Goal: Task Accomplishment & Management: Manage account settings

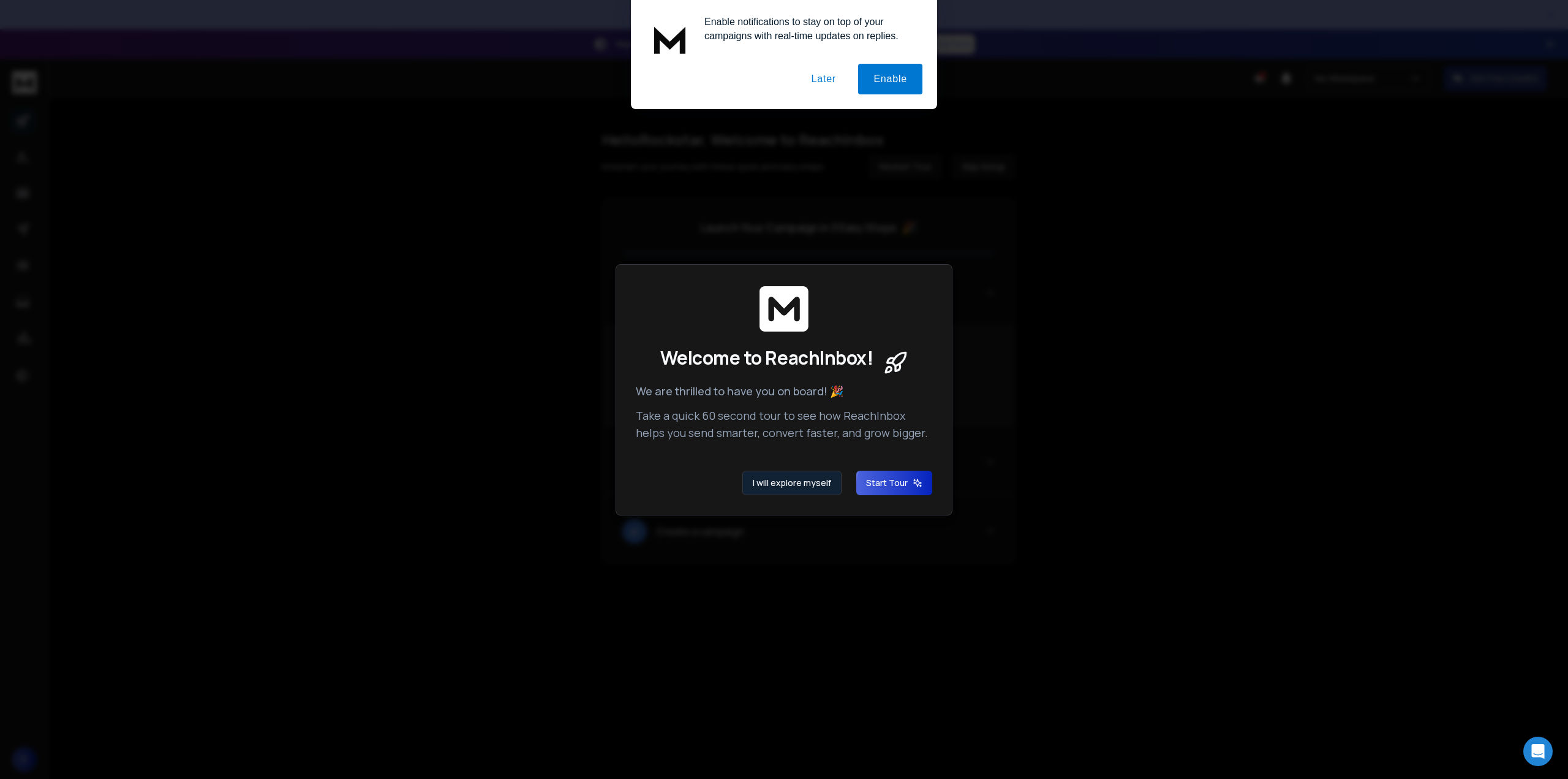
click at [824, 478] on button "I will explore myself" at bounding box center [792, 483] width 99 height 25
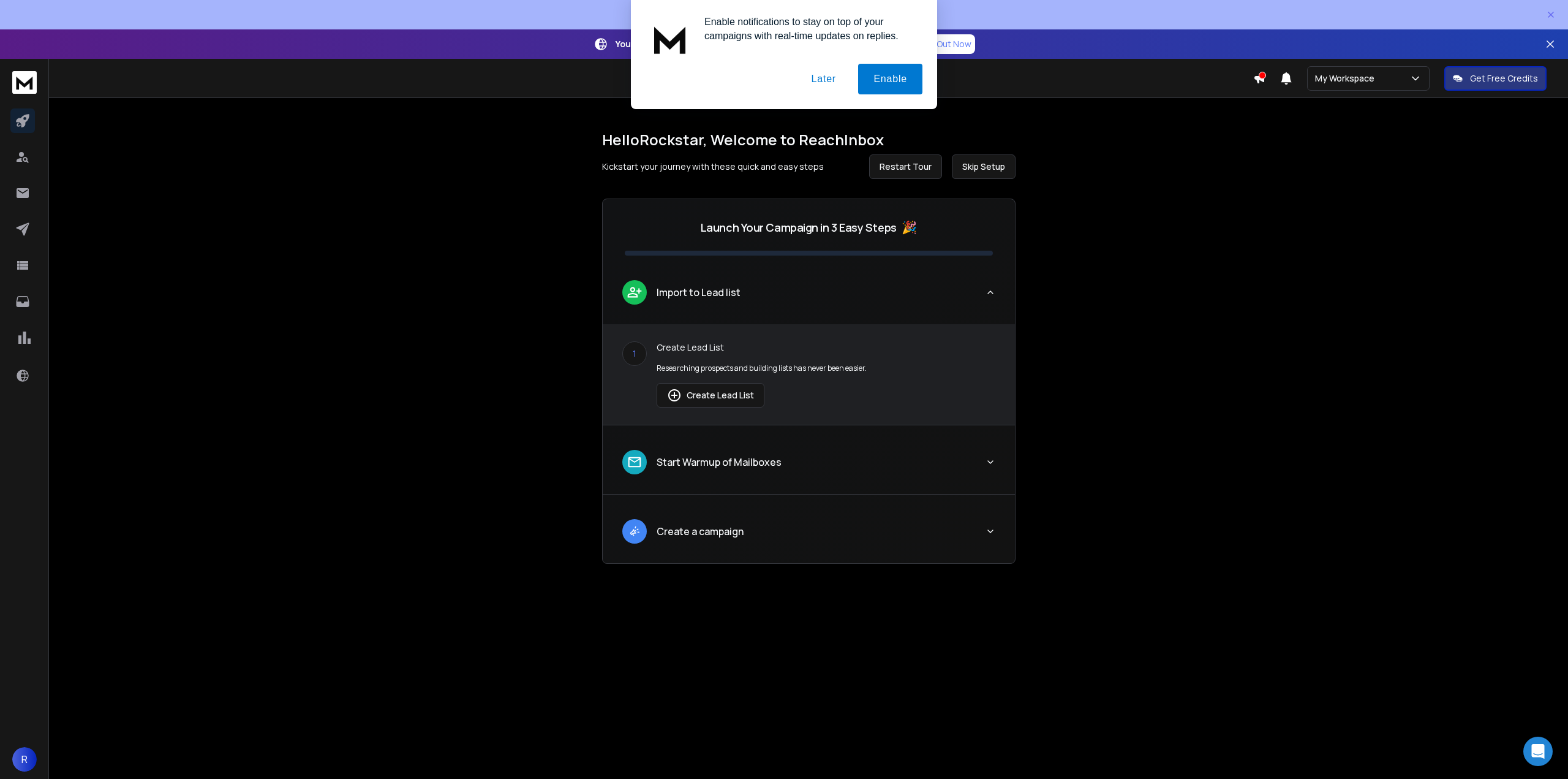
click at [826, 81] on button "Later" at bounding box center [823, 79] width 55 height 31
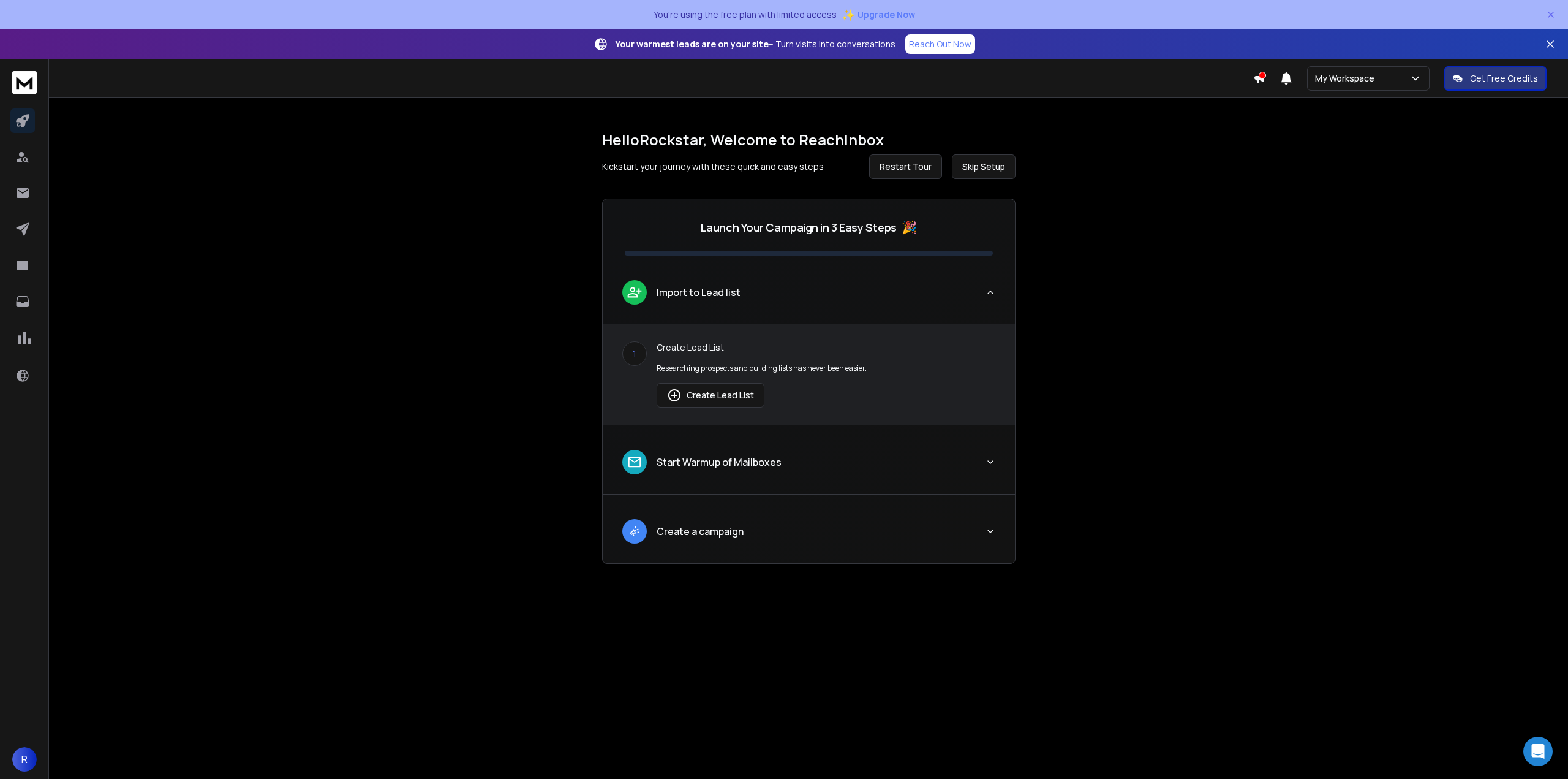
click at [1546, 43] on div "Your warmest leads are on your site – Turn visits into conversations Reach Out …" at bounding box center [784, 44] width 1568 height 29
click at [1547, 42] on icon at bounding box center [1550, 44] width 11 height 11
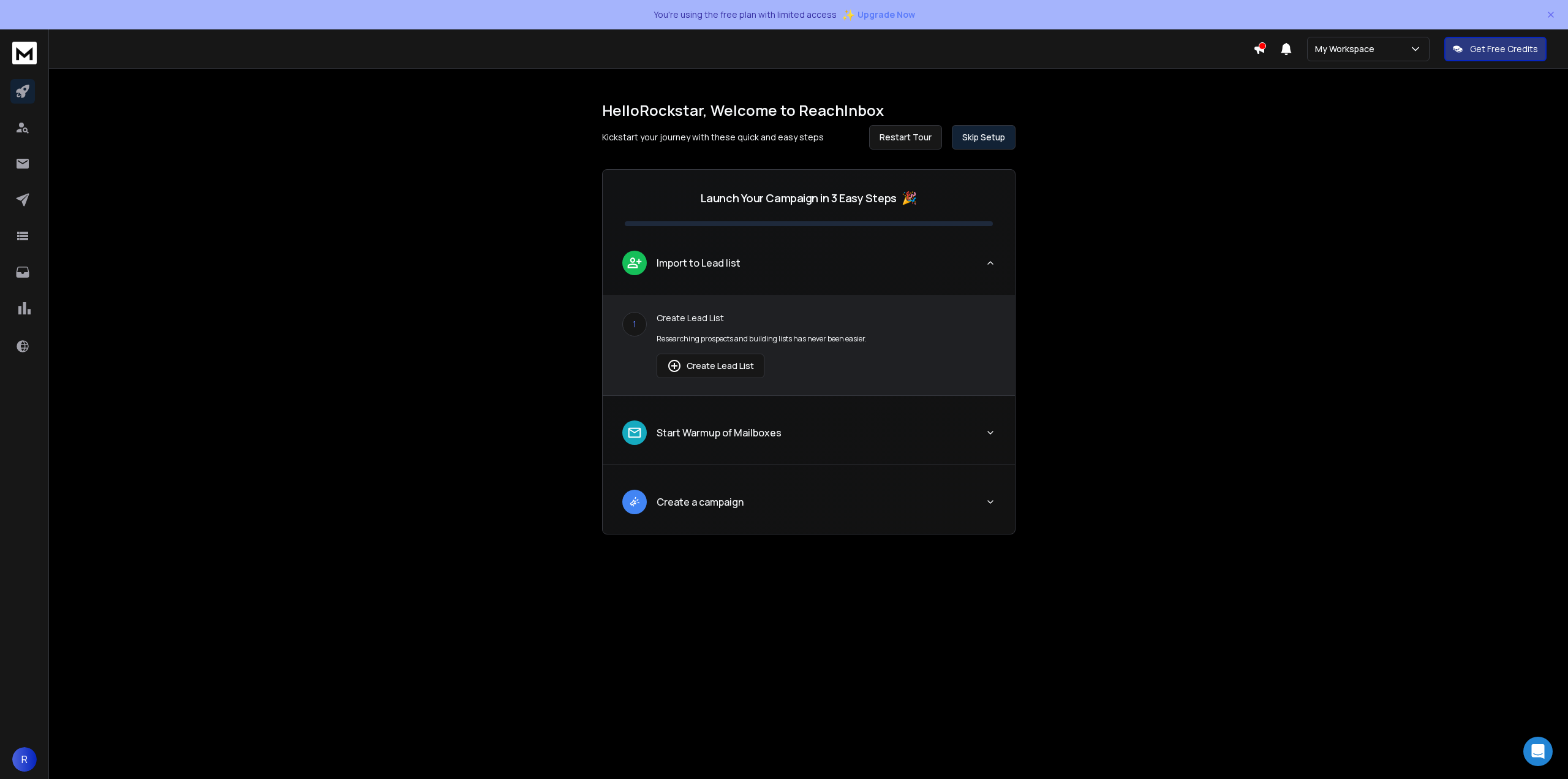
click at [997, 144] on button "Skip Setup" at bounding box center [984, 137] width 64 height 25
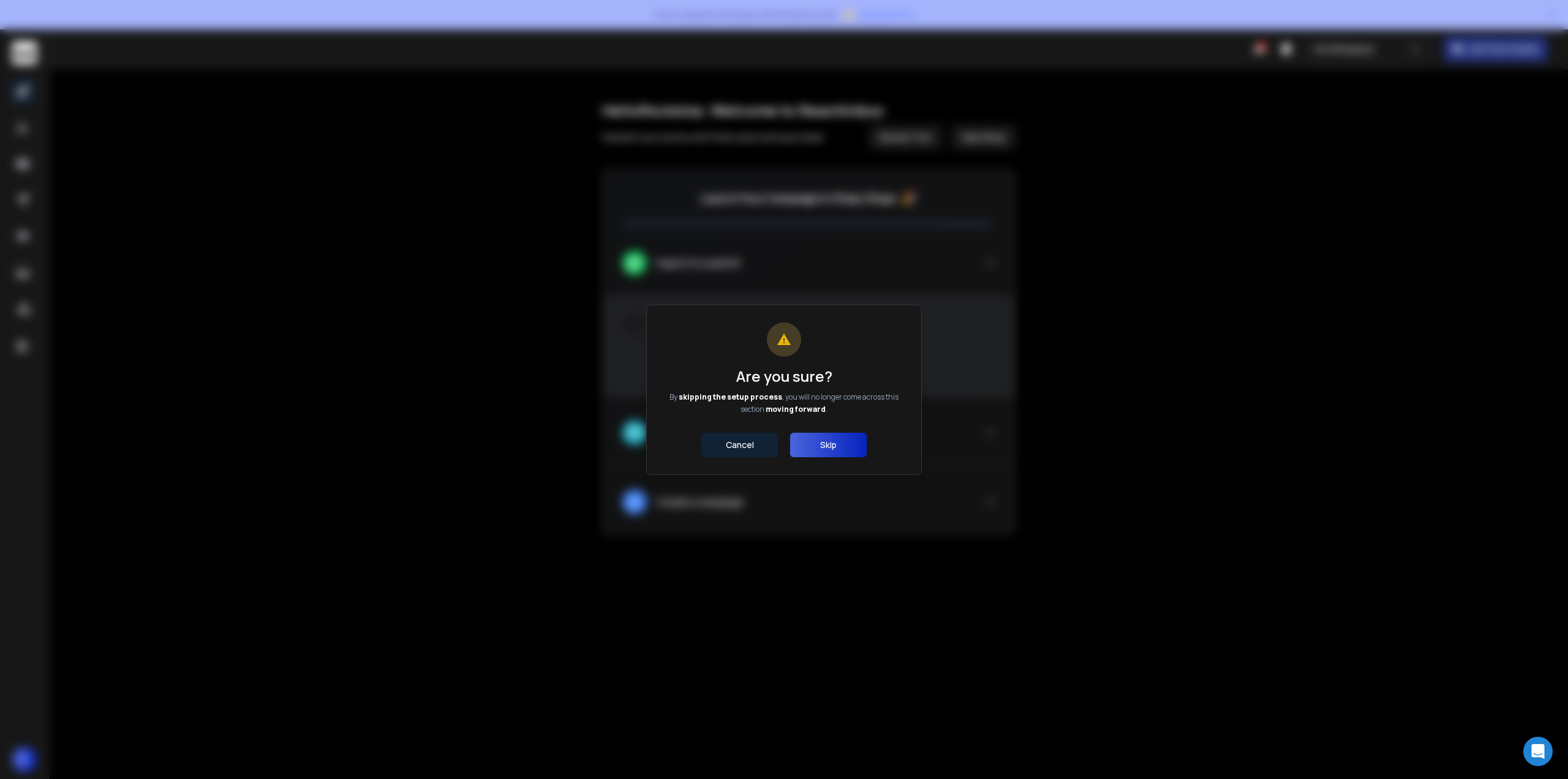
click at [831, 453] on button "Skip" at bounding box center [828, 445] width 76 height 25
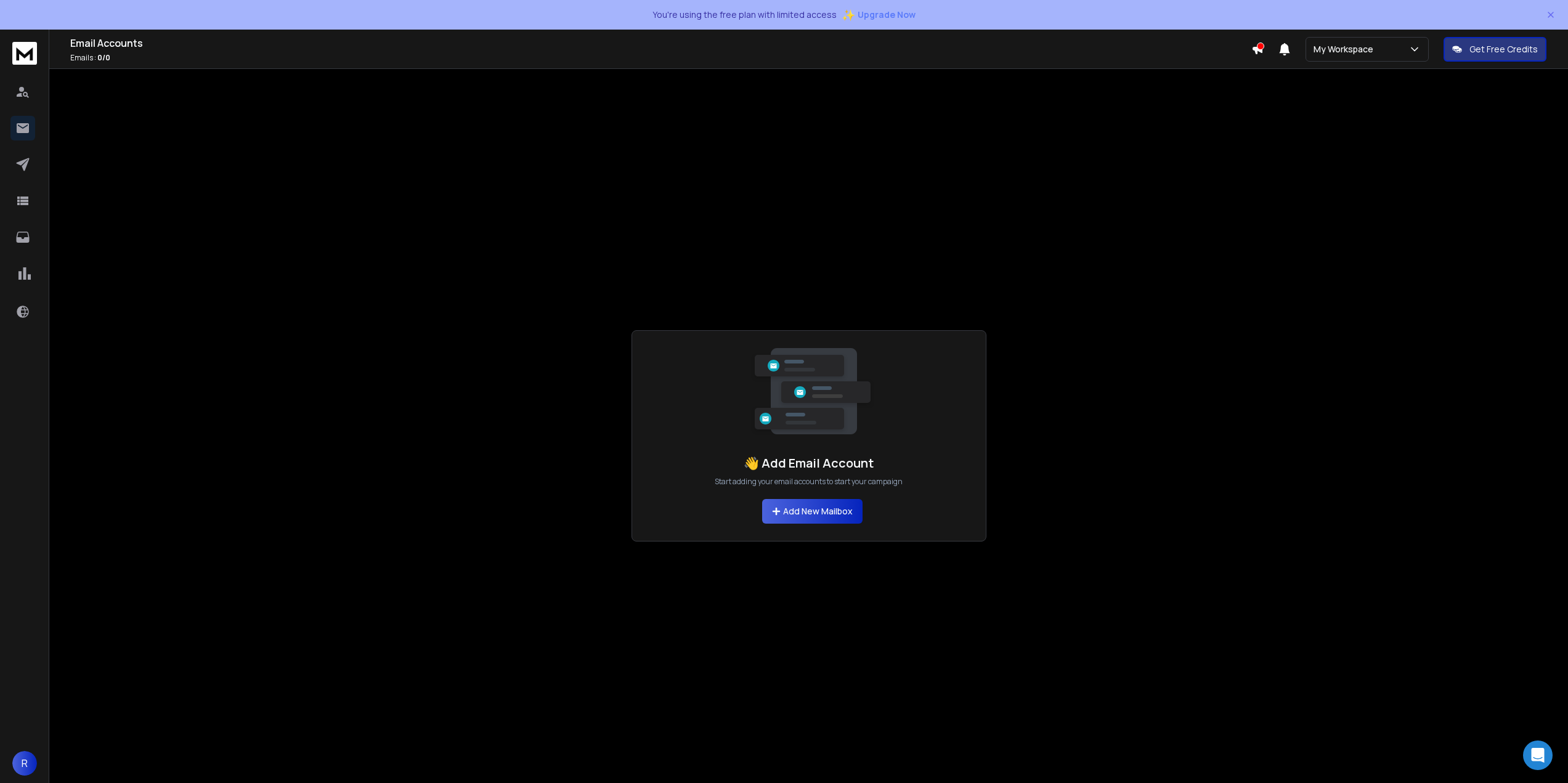
click at [794, 516] on button "Add New Mailbox" at bounding box center [812, 511] width 100 height 25
click at [817, 518] on button "Add New Mailbox" at bounding box center [812, 511] width 100 height 25
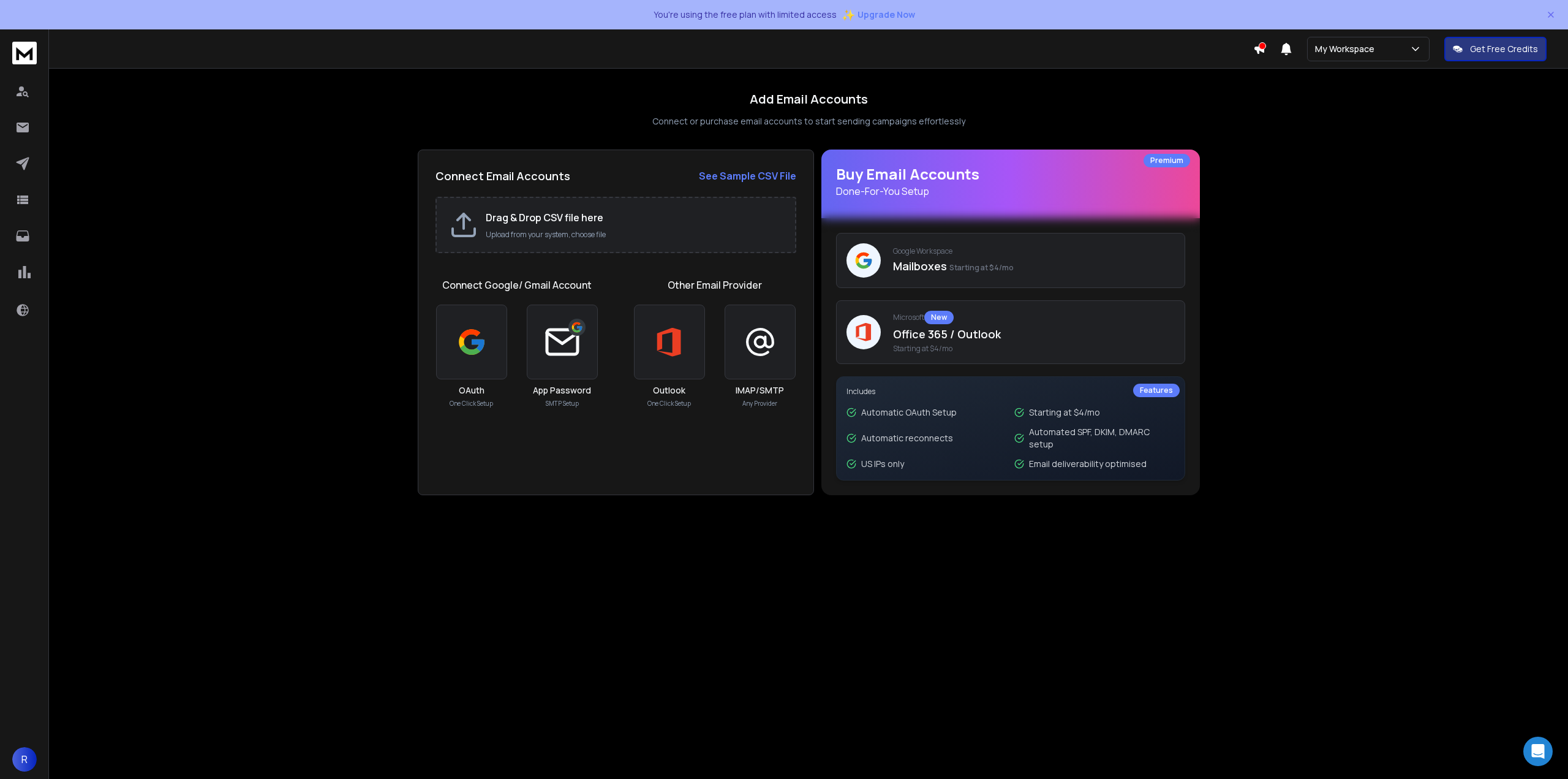
click at [471, 336] on icon at bounding box center [472, 342] width 31 height 37
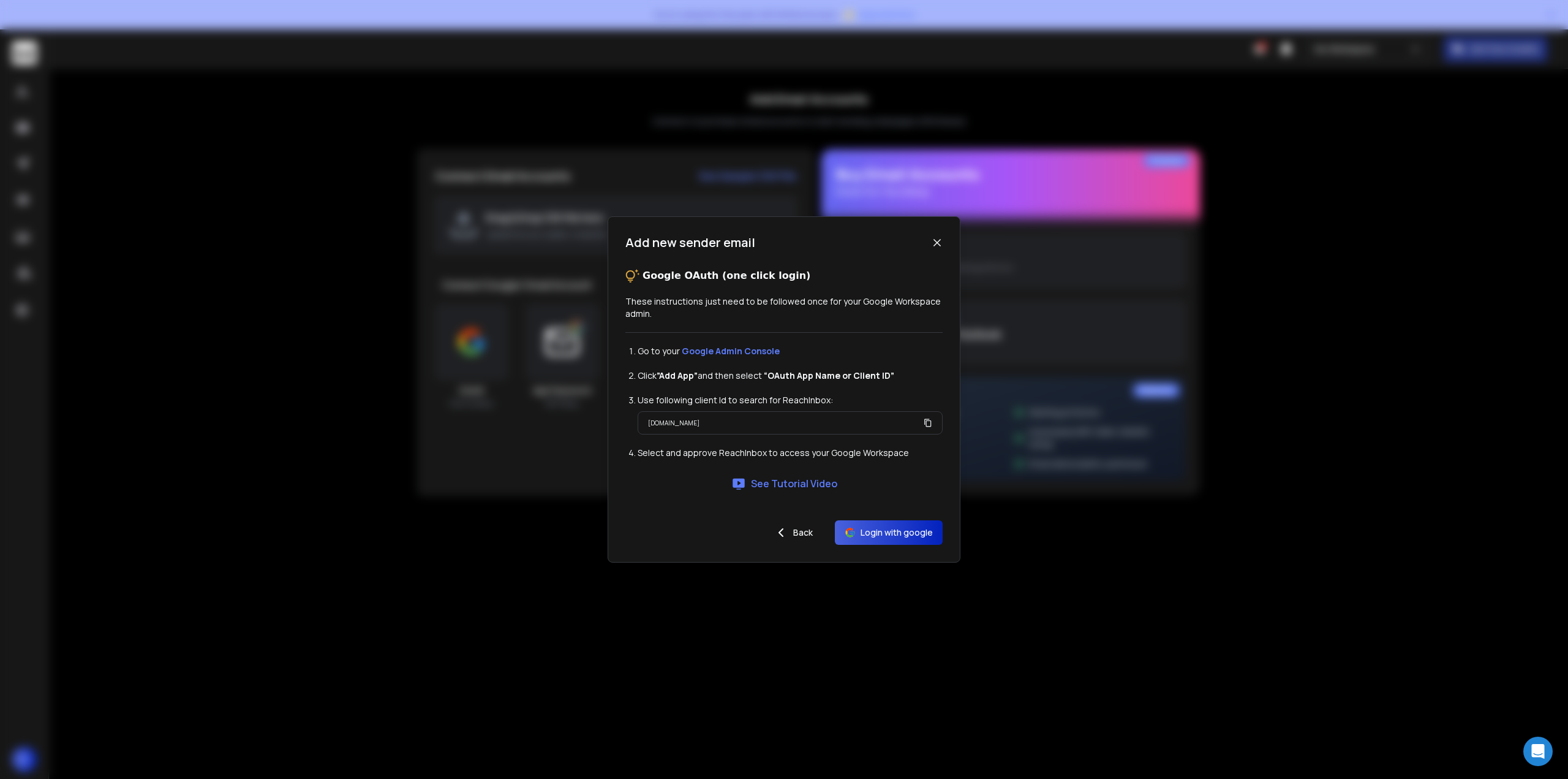
click at [883, 535] on button "Login with google" at bounding box center [889, 532] width 108 height 25
